Goal: Task Accomplishment & Management: Use online tool/utility

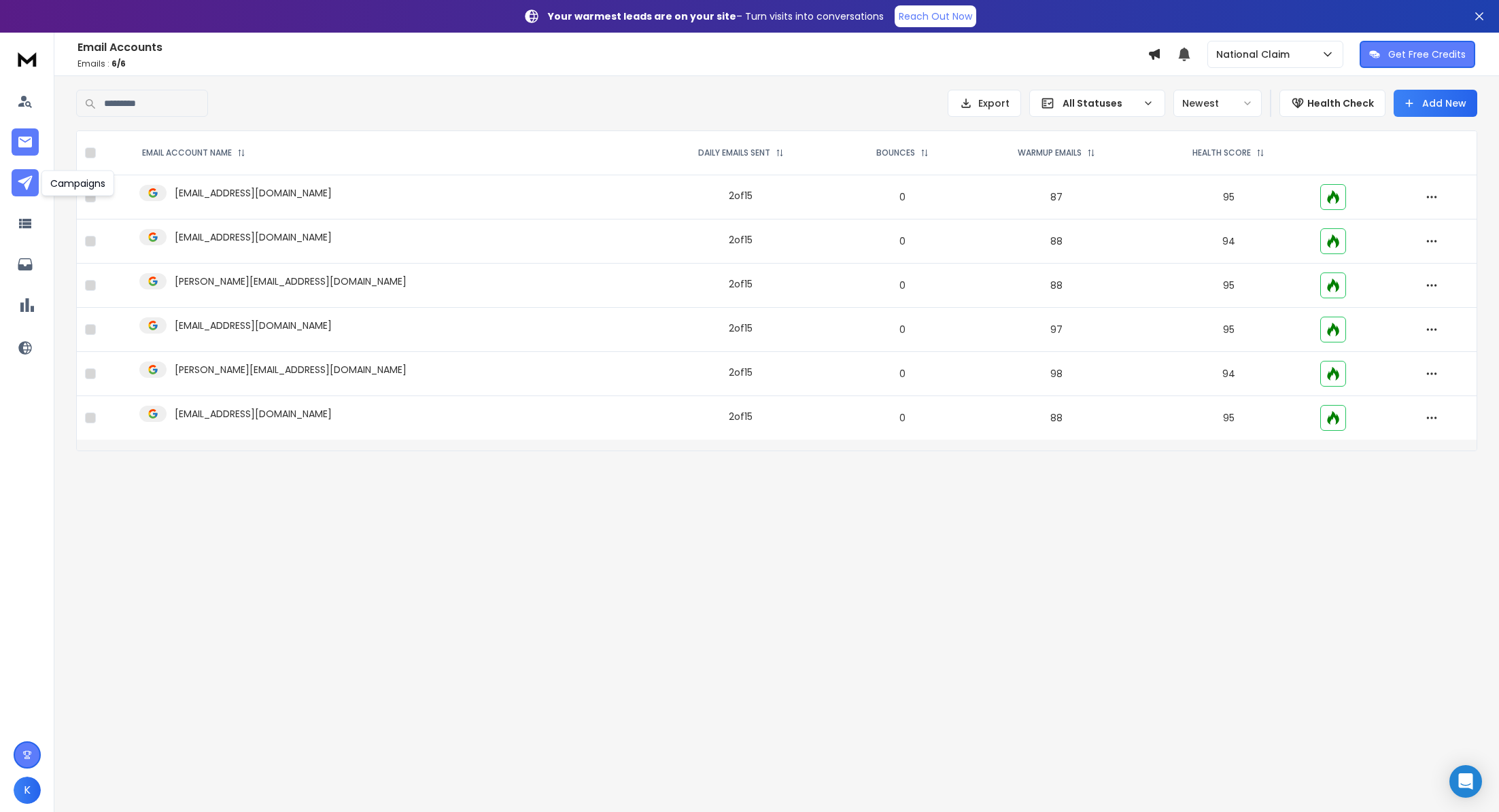
click at [33, 187] on link at bounding box center [25, 183] width 27 height 27
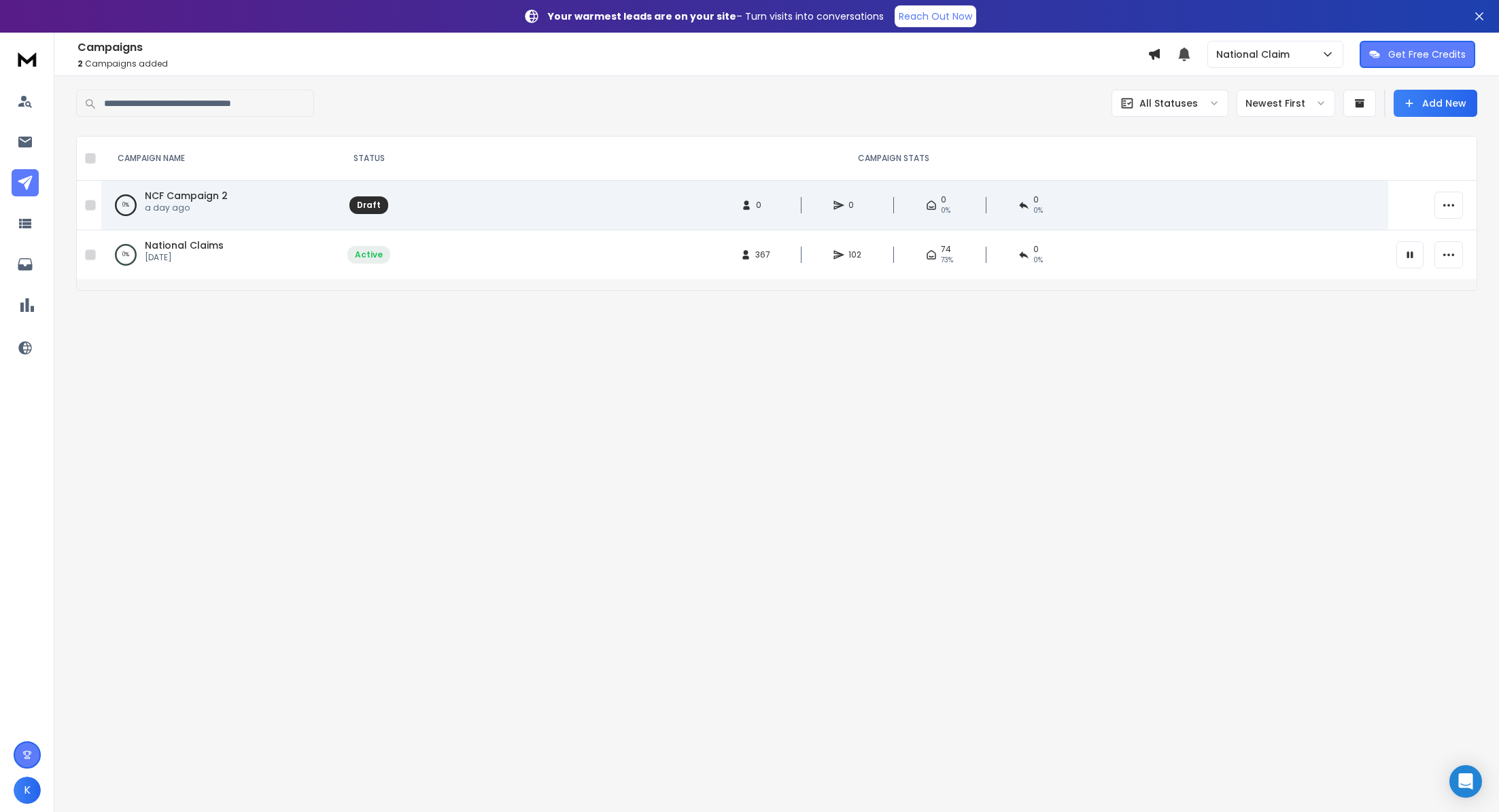
click at [231, 181] on td "0 % NCF Campaign 2 a day ago" at bounding box center [220, 205] width 238 height 49
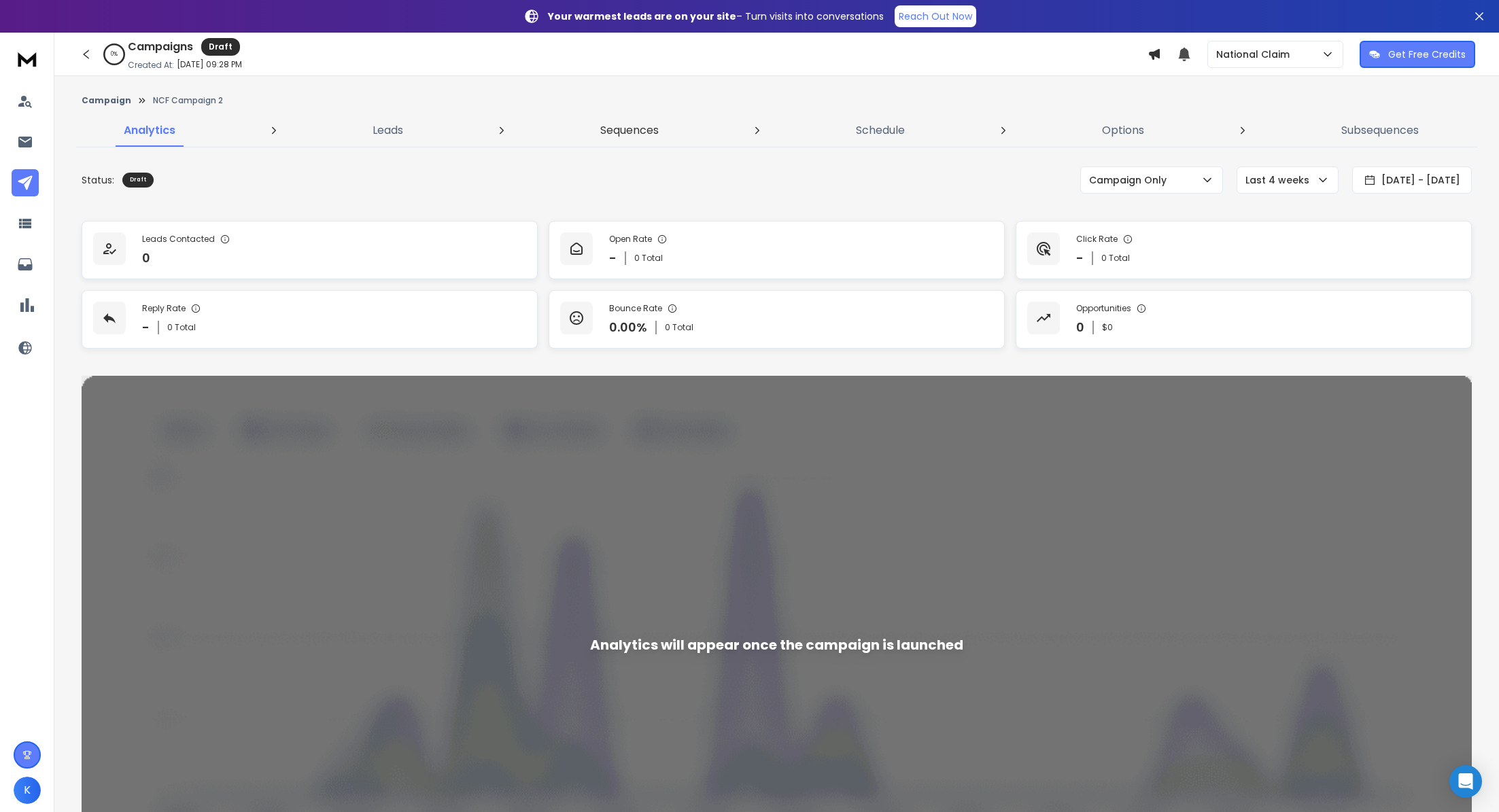
click at [608, 128] on p "Sequences" at bounding box center [629, 130] width 59 height 16
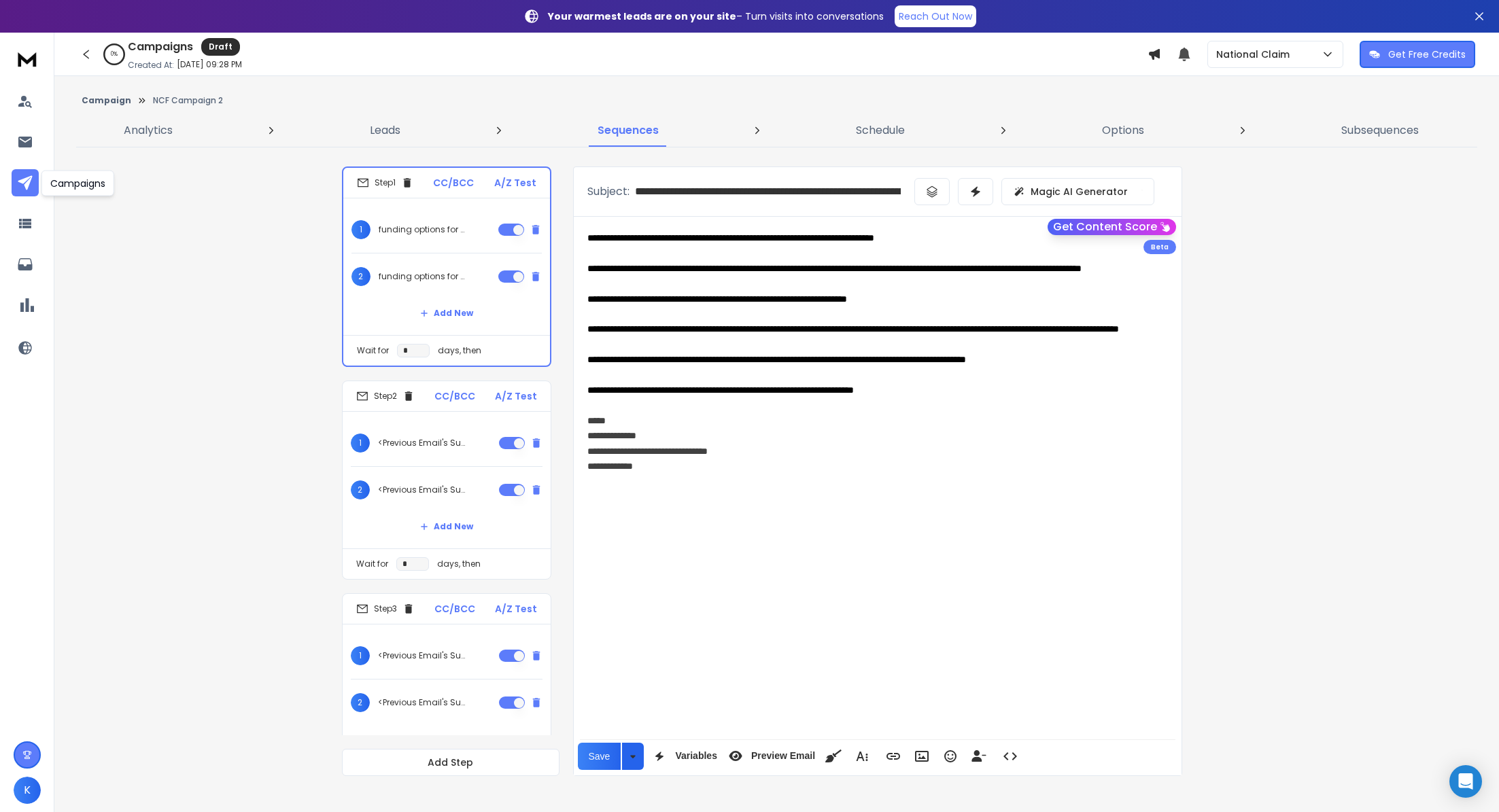
click at [24, 188] on icon at bounding box center [25, 182] width 16 height 16
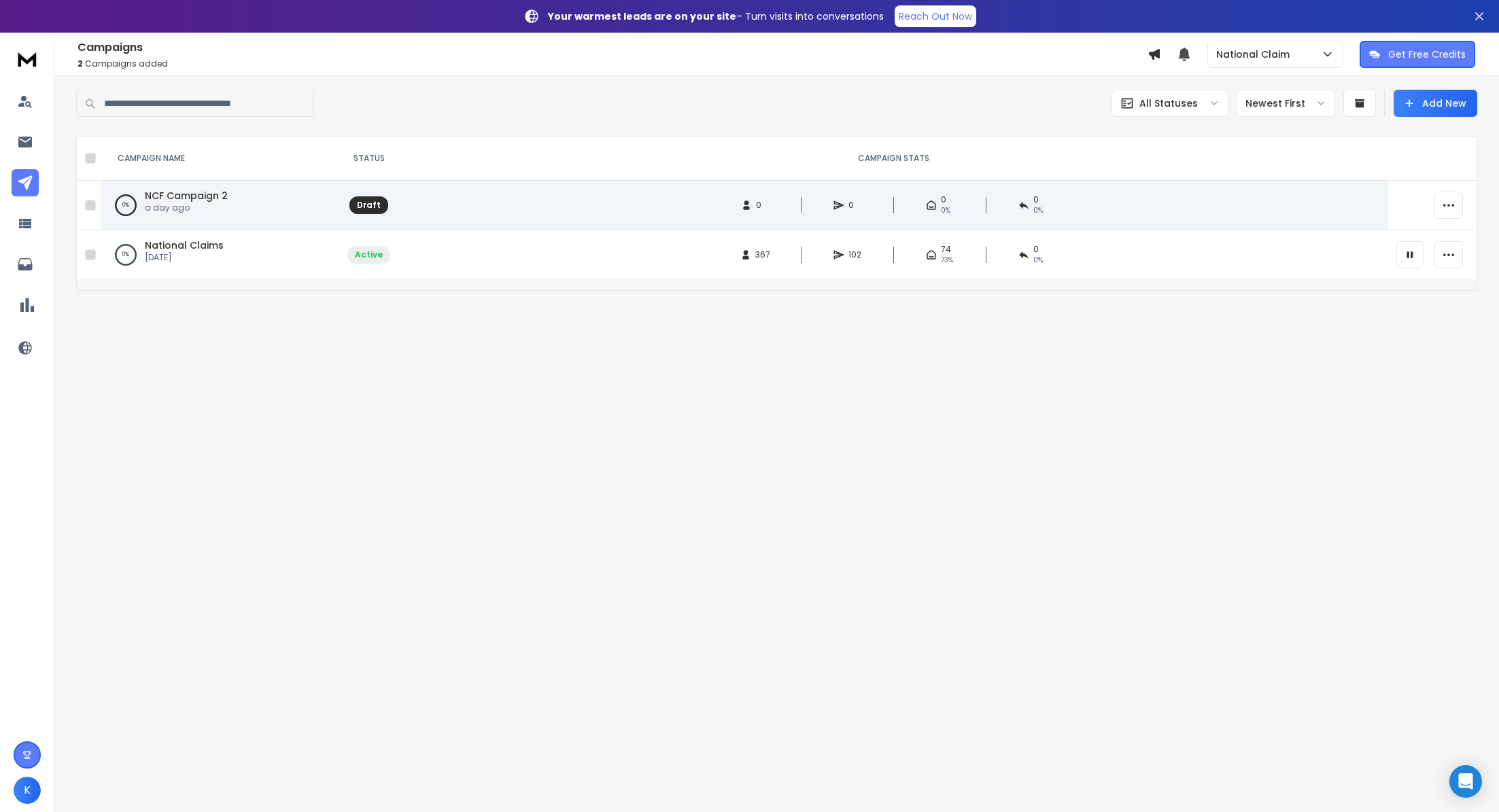
click at [290, 198] on div "0 % NCF Campaign 2 a day ago" at bounding box center [220, 205] width 211 height 32
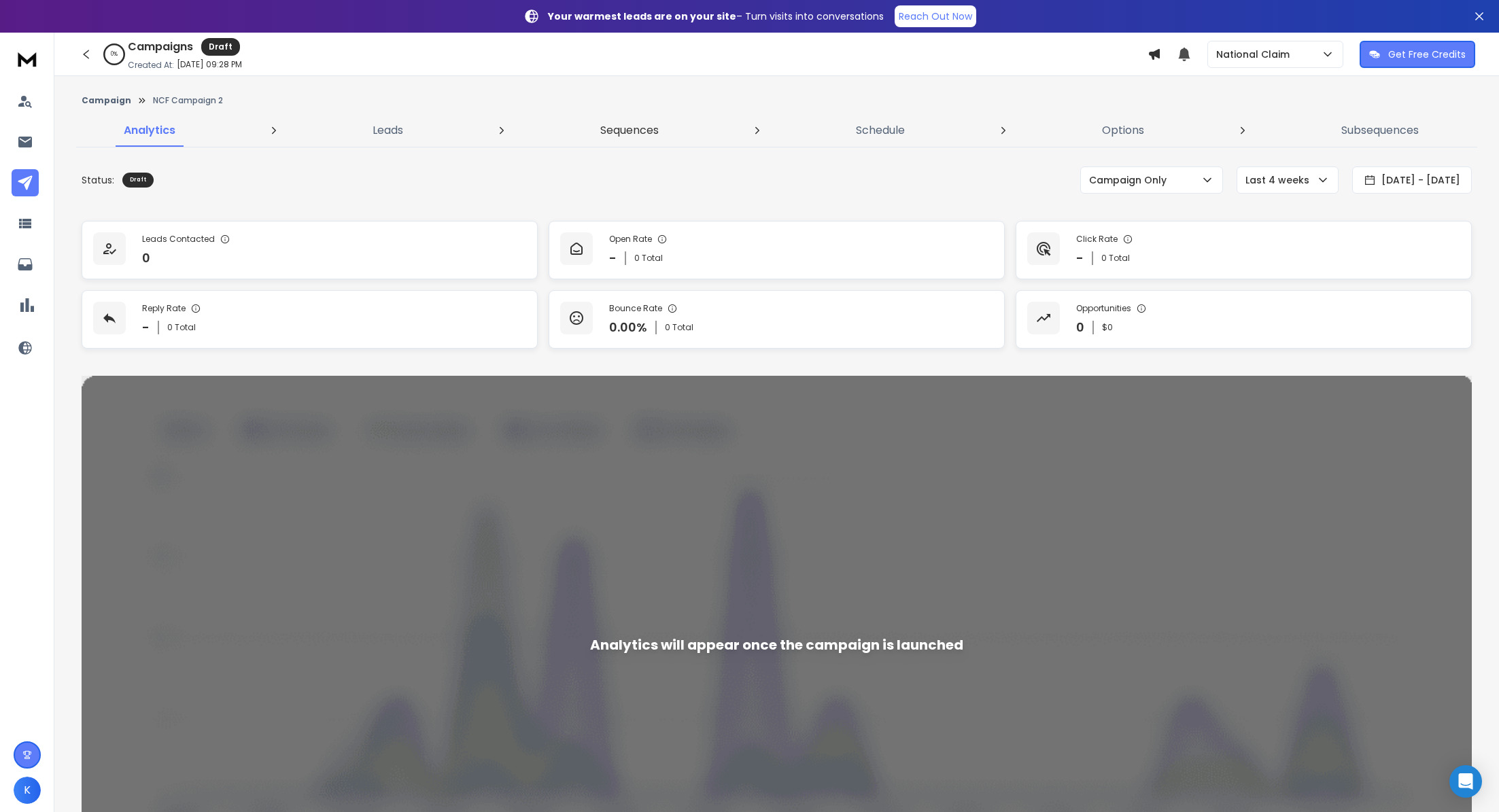
click at [628, 126] on p "Sequences" at bounding box center [629, 130] width 59 height 16
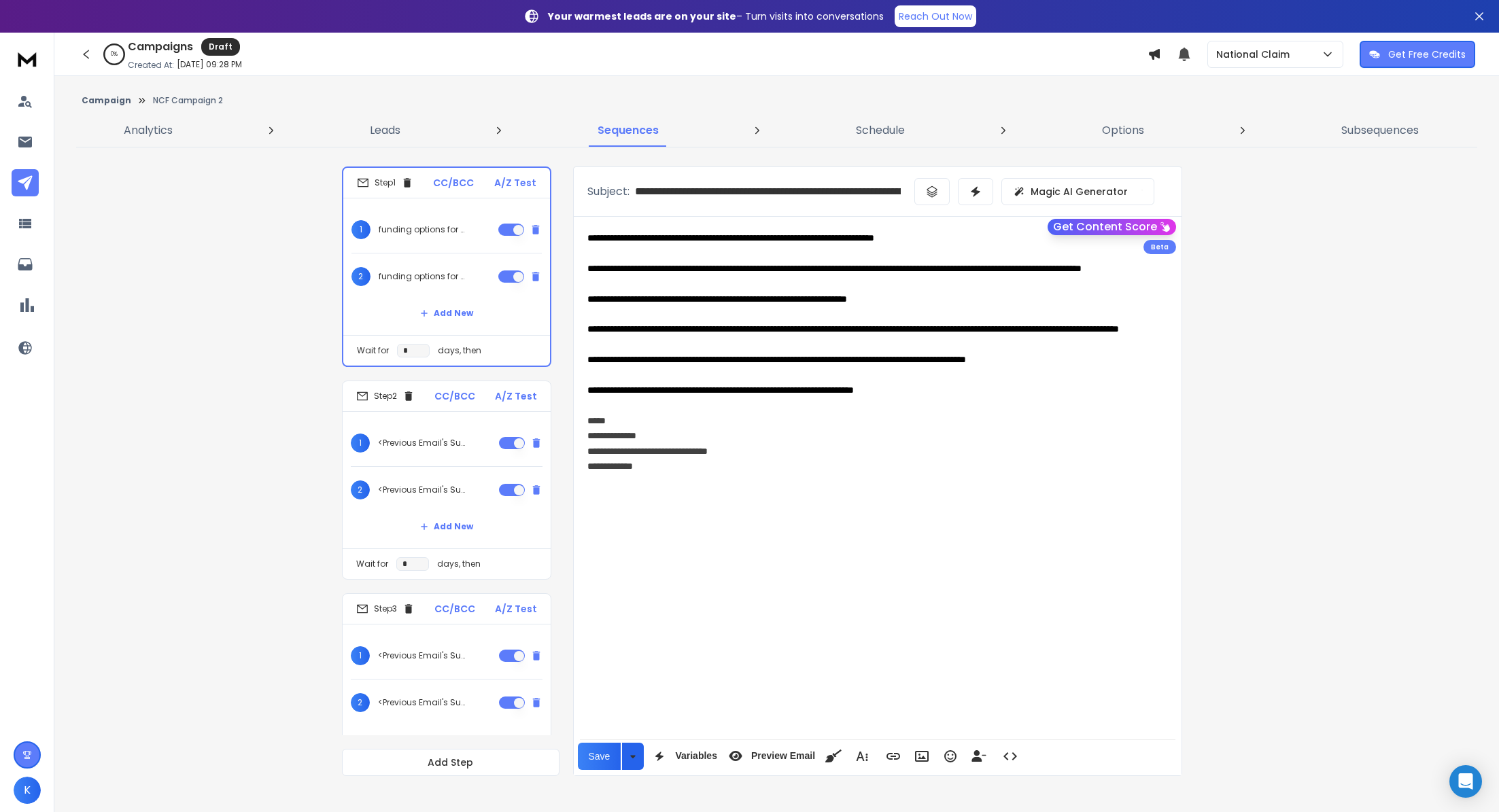
click at [698, 334] on span "**********" at bounding box center [853, 328] width 532 height 9
click at [399, 282] on div "2 funding options for {{companyName}} | {{companyName}}’s job funding | faster …" at bounding box center [409, 276] width 114 height 19
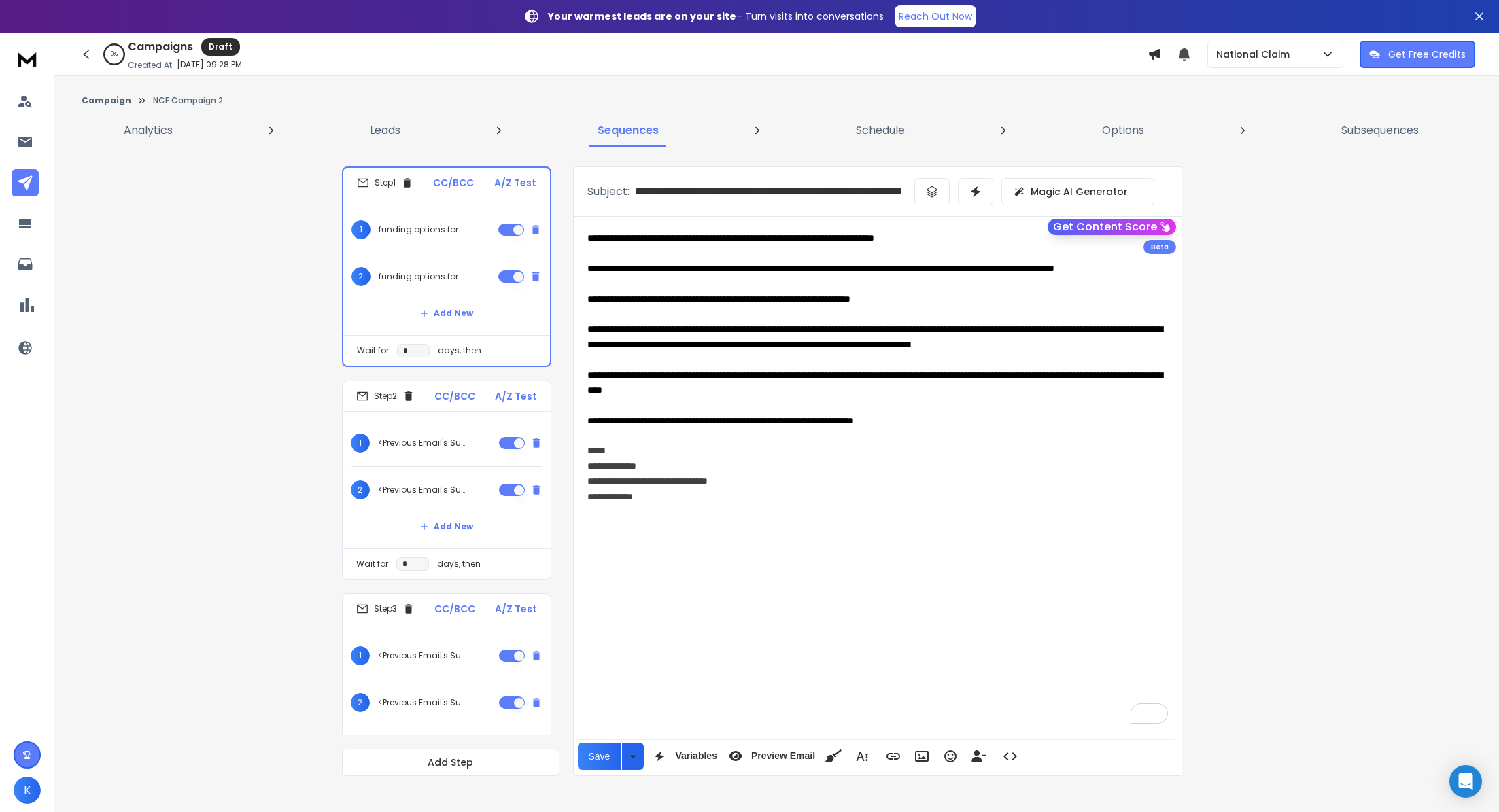
click at [414, 438] on p "<Previous Email's Subject>" at bounding box center [421, 443] width 87 height 11
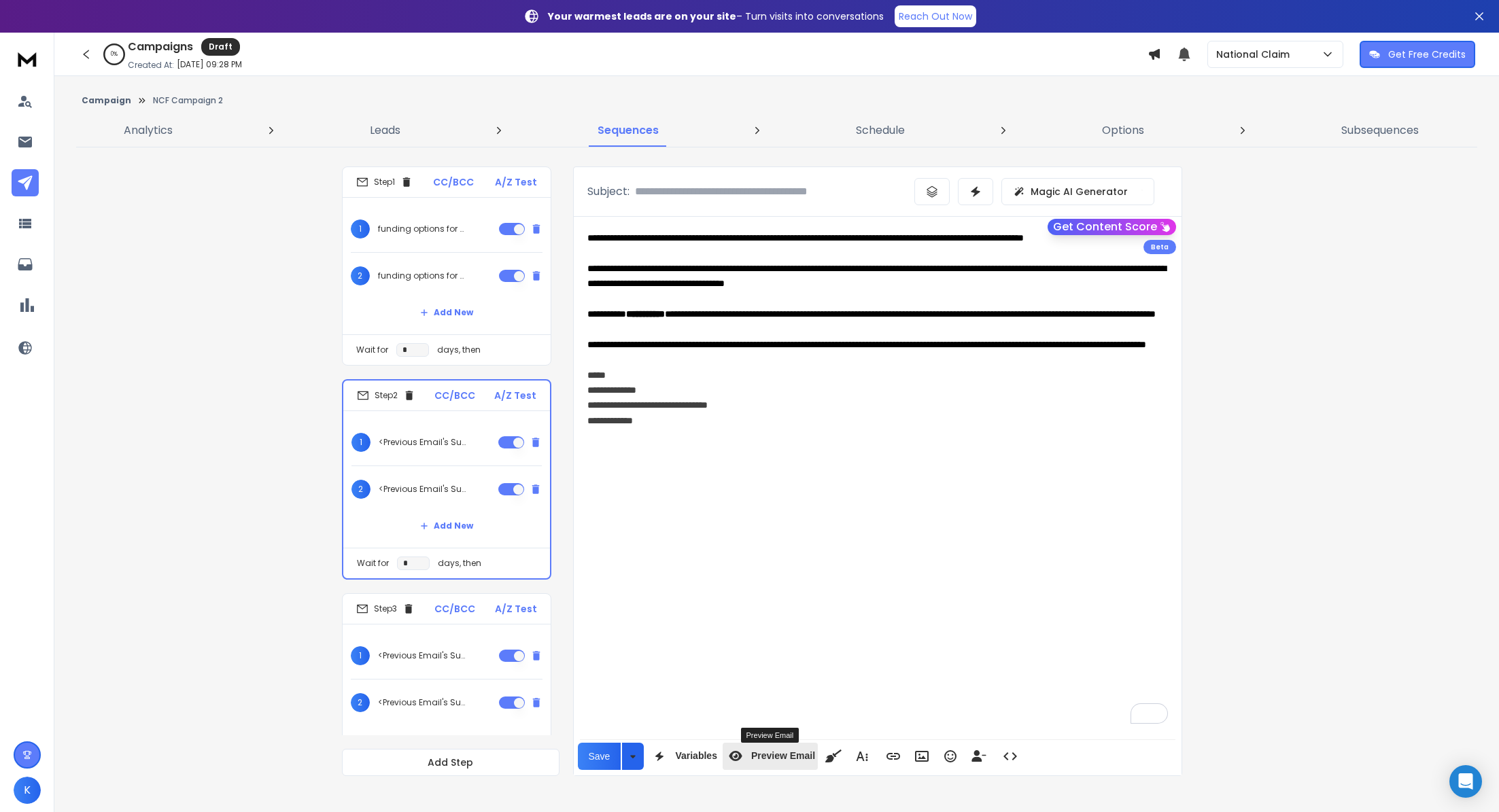
click at [770, 759] on span "Preview Email" at bounding box center [783, 756] width 69 height 11
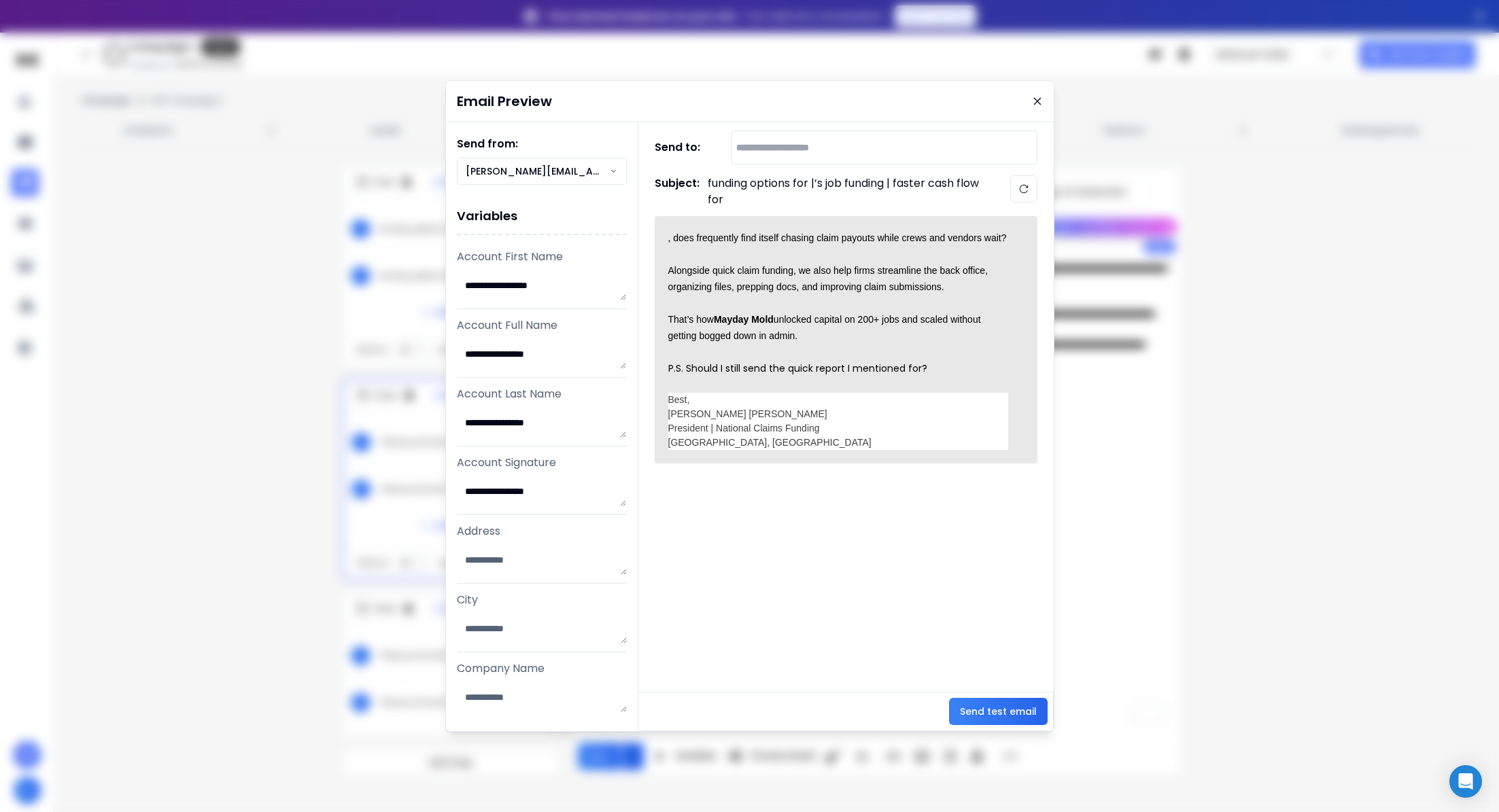
click at [1042, 102] on icon at bounding box center [1037, 101] width 11 height 11
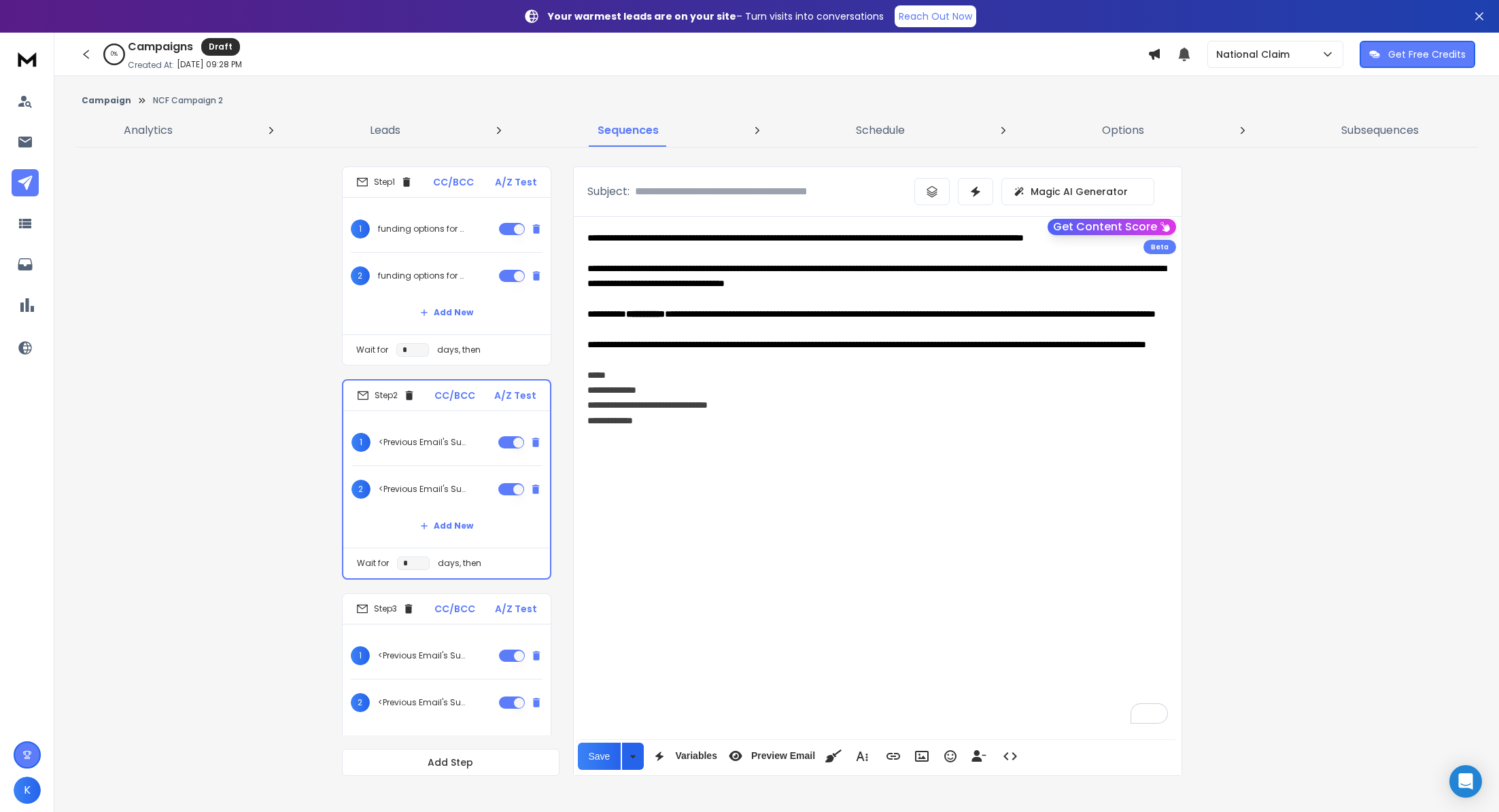
click at [444, 467] on div "2 <Previous Email's Subject>" at bounding box center [446, 489] width 190 height 46
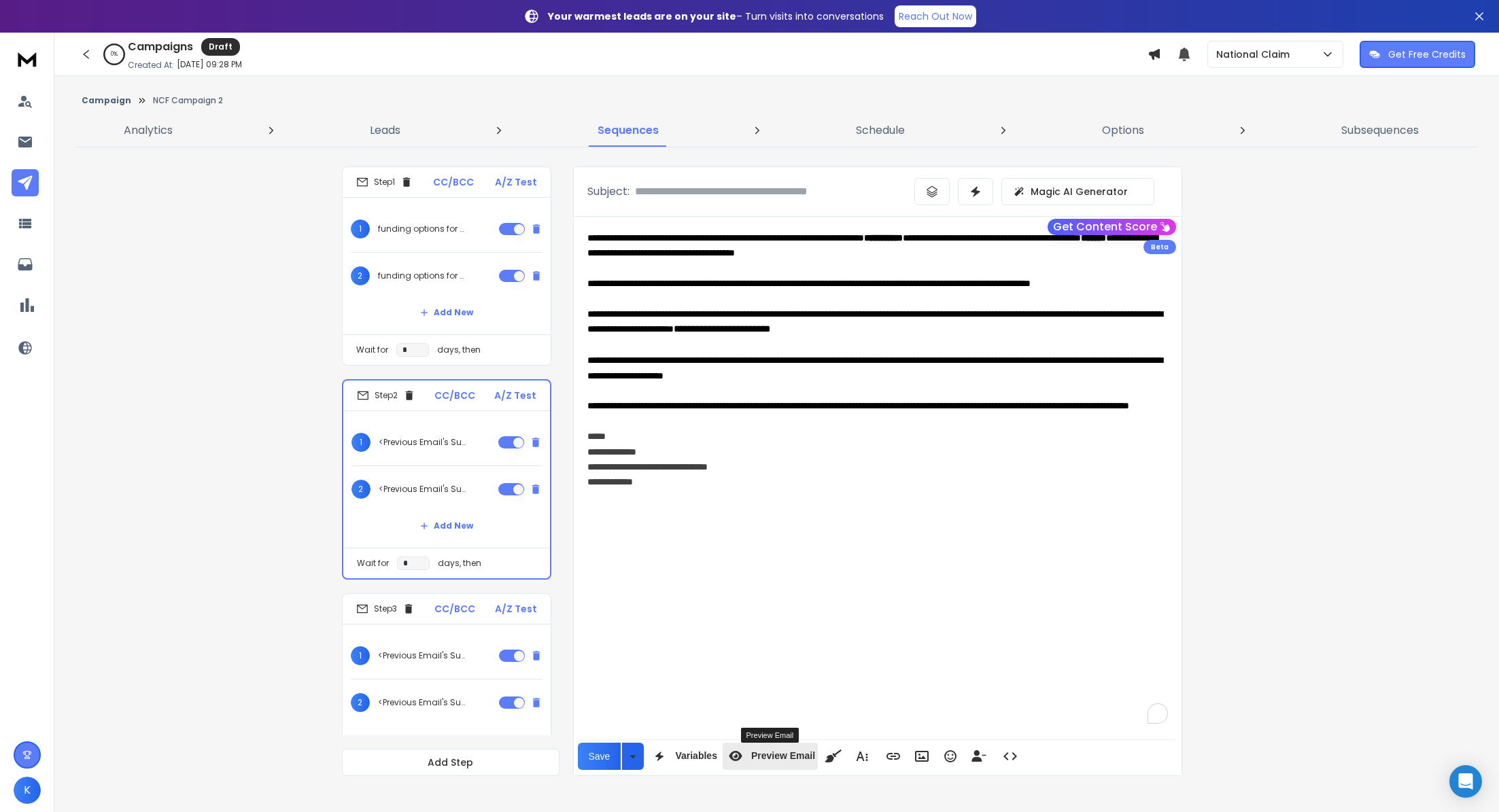
click at [761, 753] on span "Preview Email" at bounding box center [783, 756] width 69 height 11
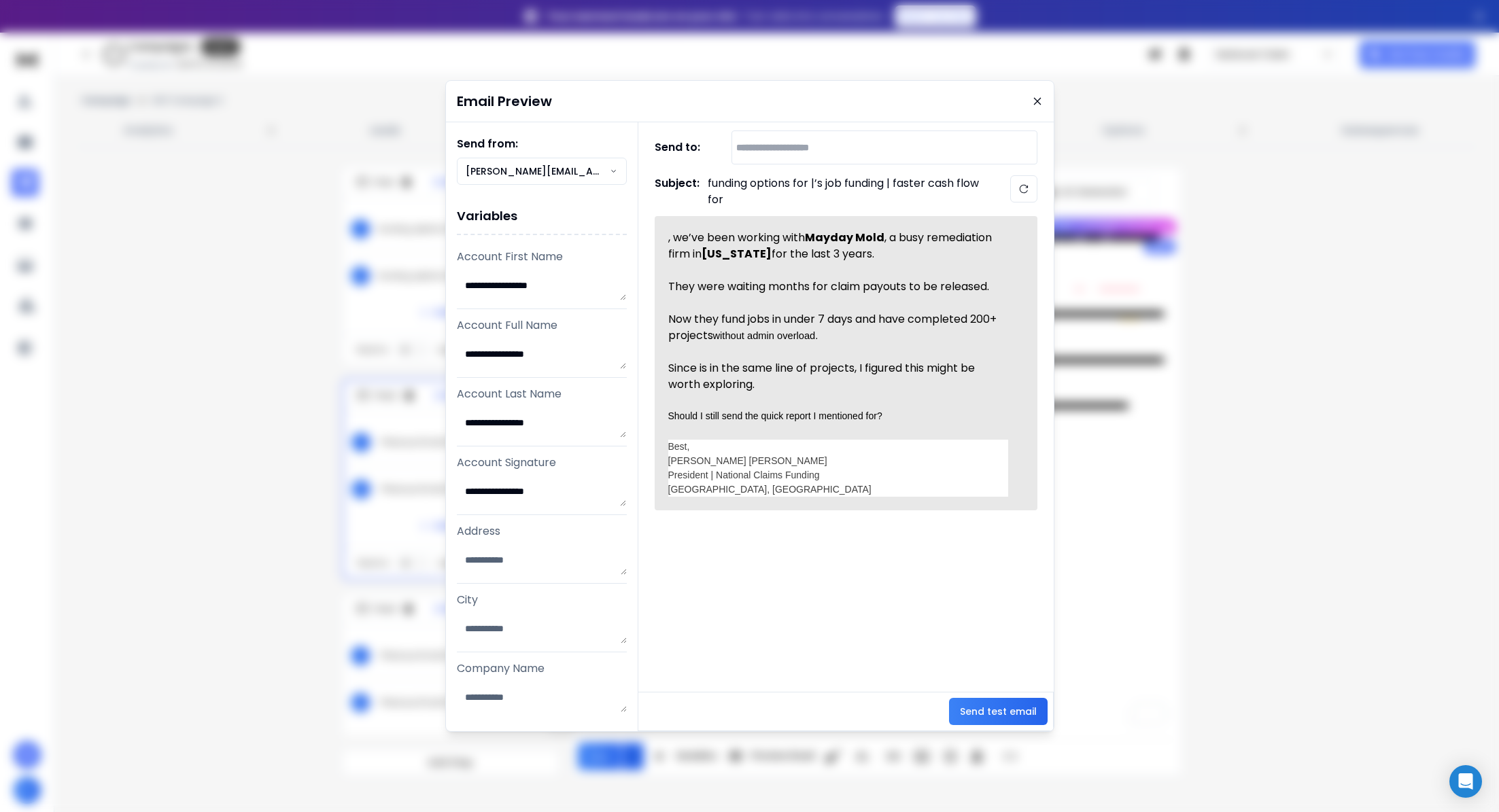
click at [1037, 98] on icon at bounding box center [1037, 101] width 11 height 11
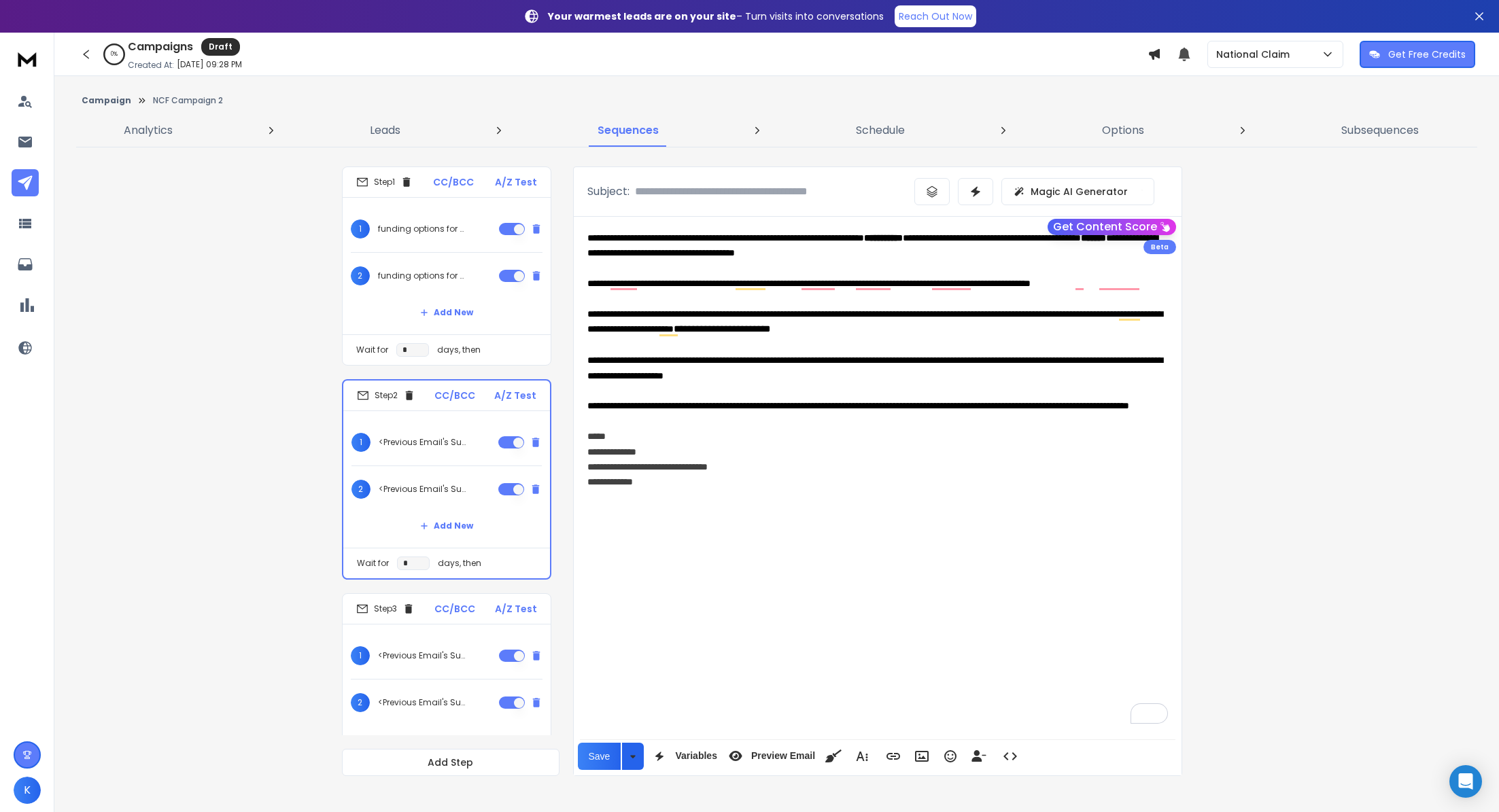
click at [398, 650] on p "<Previous Email's Subject>" at bounding box center [421, 655] width 87 height 11
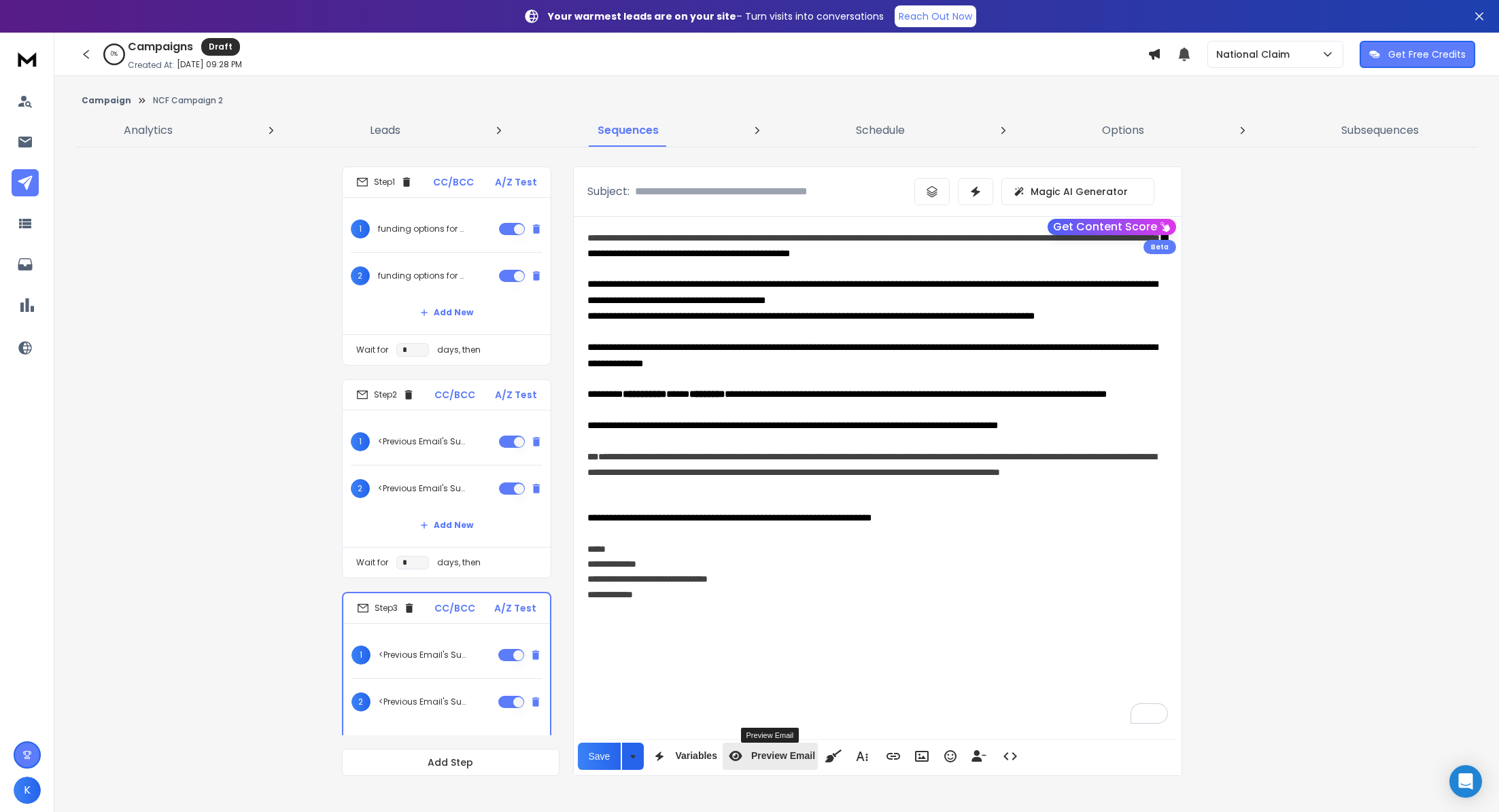
click at [776, 748] on div "Preview Email" at bounding box center [770, 756] width 95 height 23
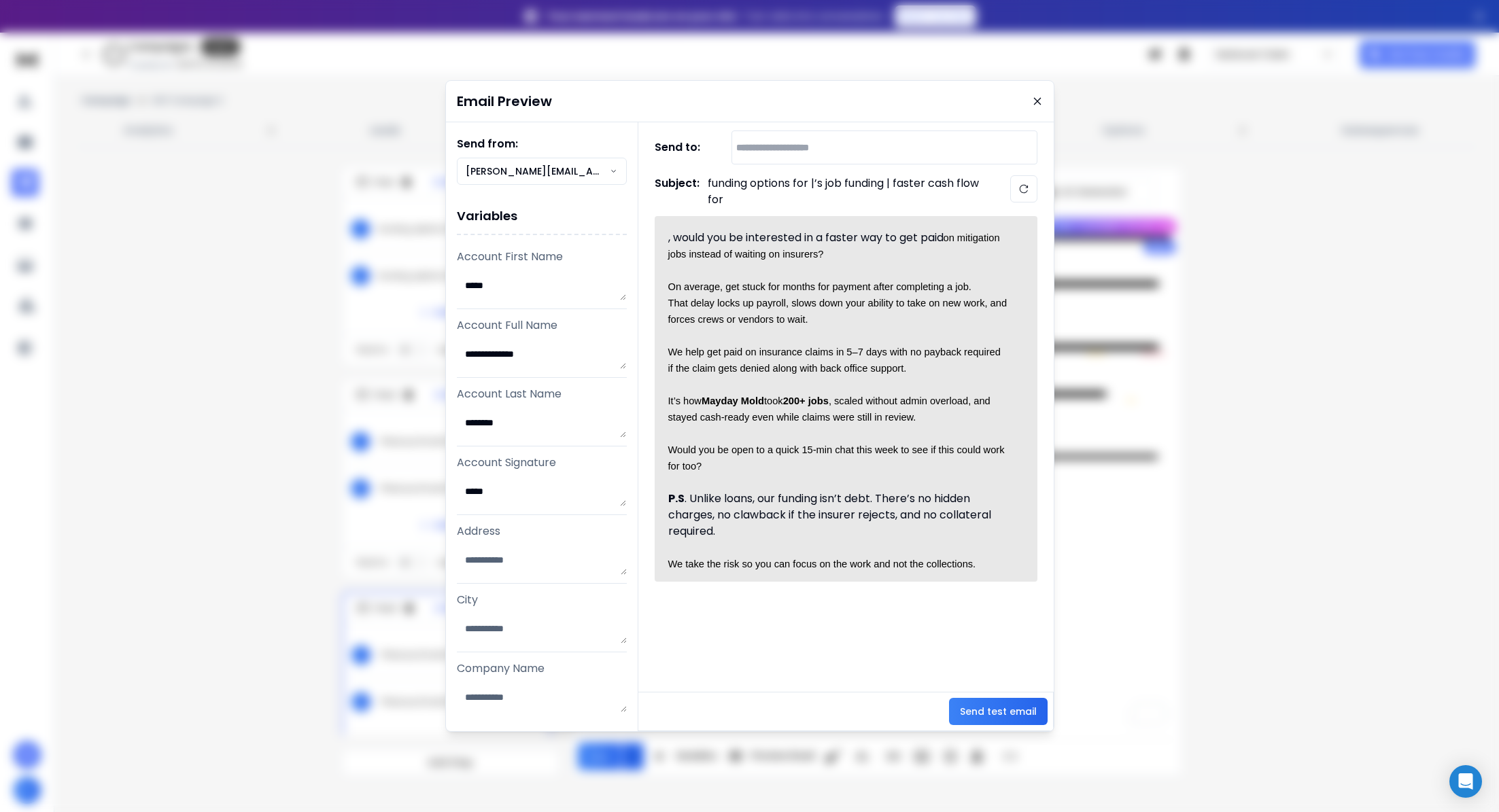
click at [805, 337] on div at bounding box center [838, 335] width 340 height 16
click at [761, 468] on div "Would you be open to a quick 15-min chat this week to see if this could work fo…" at bounding box center [838, 458] width 340 height 32
click at [1027, 100] on div "Email Preview" at bounding box center [750, 102] width 608 height 41
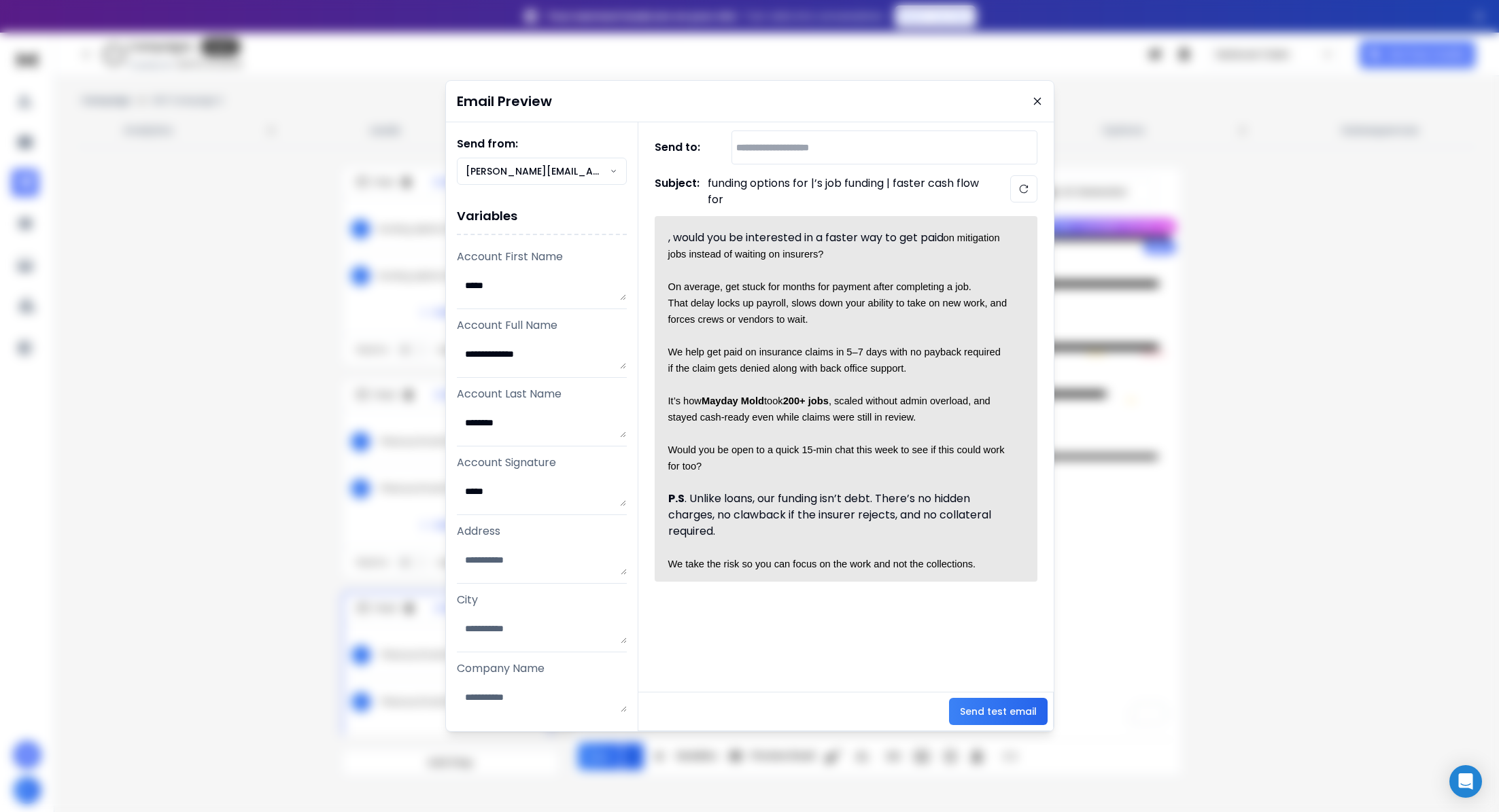
click at [1034, 101] on icon at bounding box center [1037, 101] width 11 height 11
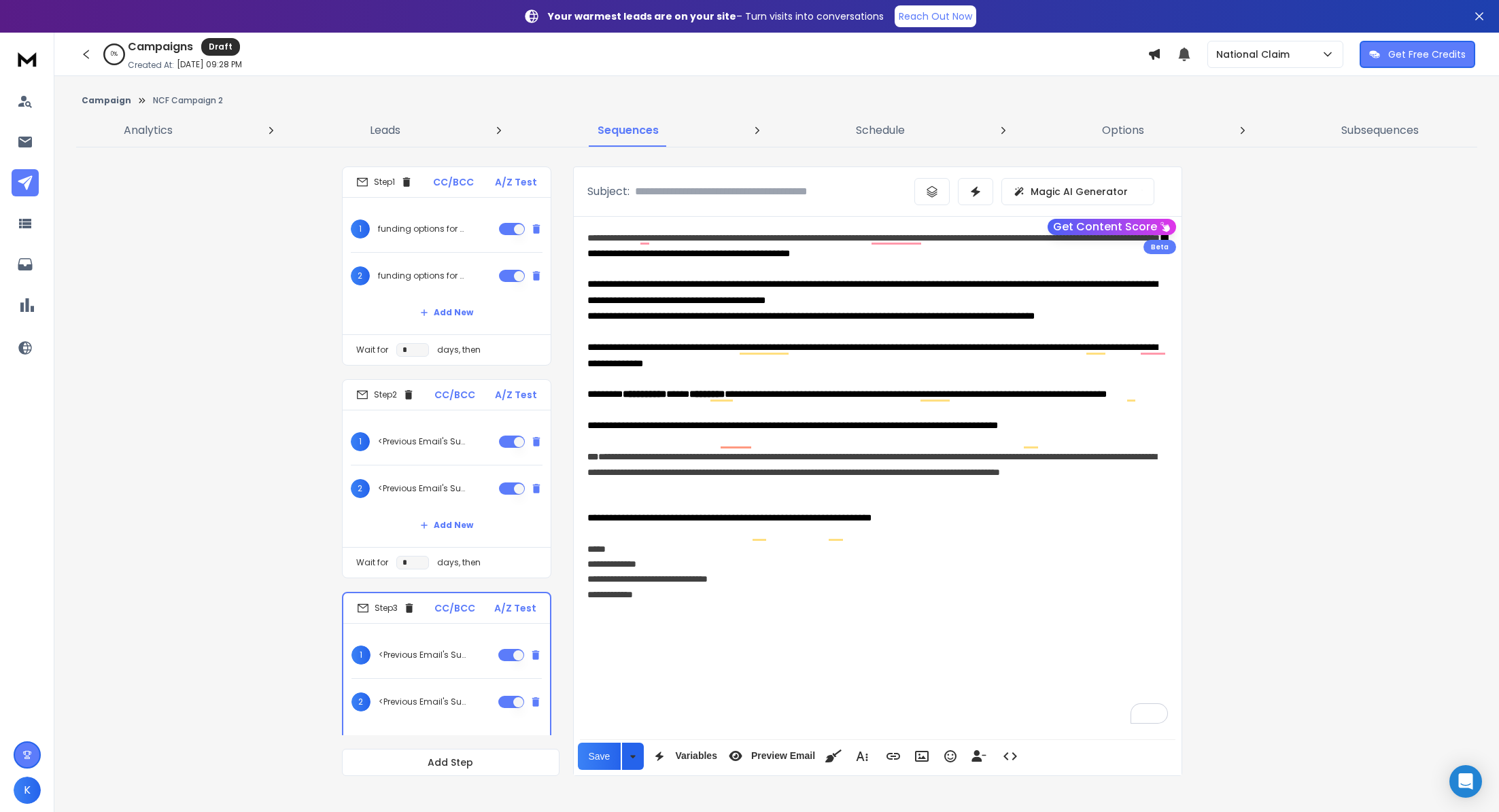
scroll to position [23, 0]
